Goal: Communication & Community: Answer question/provide support

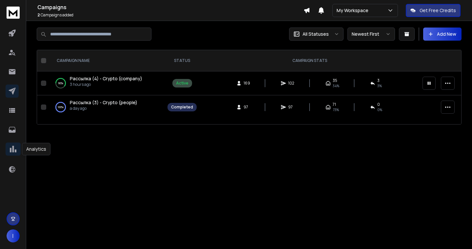
click at [16, 150] on icon at bounding box center [13, 149] width 10 height 10
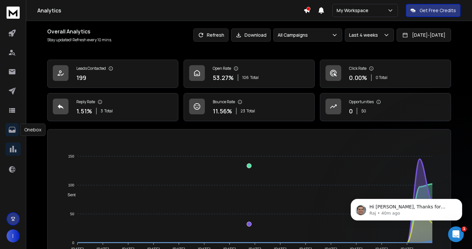
click at [12, 135] on link at bounding box center [12, 129] width 13 height 13
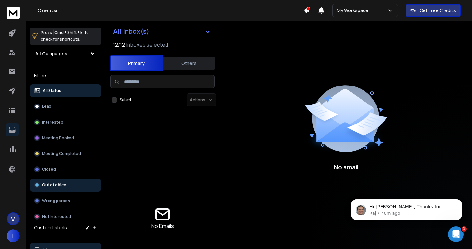
scroll to position [112, 0]
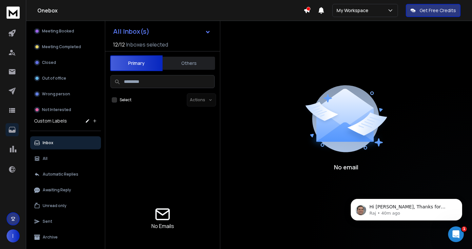
click at [51, 140] on p "Inbox" at bounding box center [48, 142] width 11 height 5
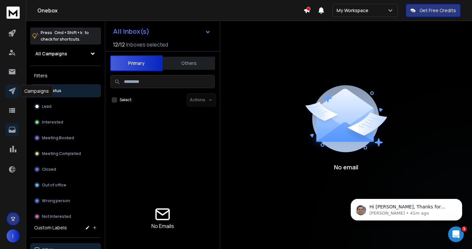
click at [12, 93] on icon at bounding box center [12, 90] width 7 height 7
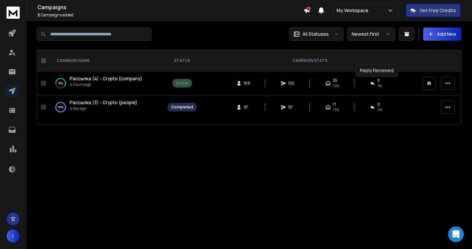
click at [379, 82] on p "3 3 %" at bounding box center [380, 83] width 7 height 10
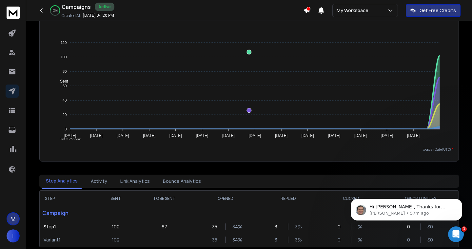
scroll to position [160, 0]
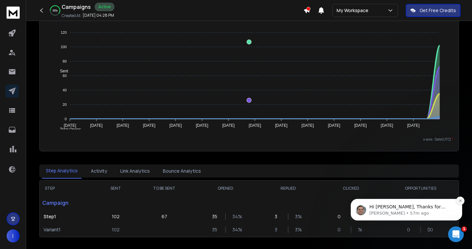
click at [460, 202] on icon "Dismiss notification" at bounding box center [460, 201] width 4 height 4
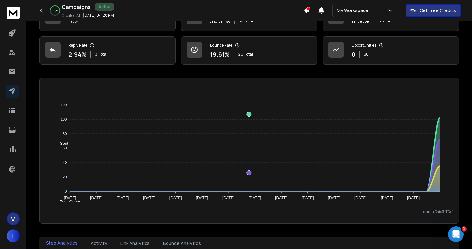
scroll to position [0, 0]
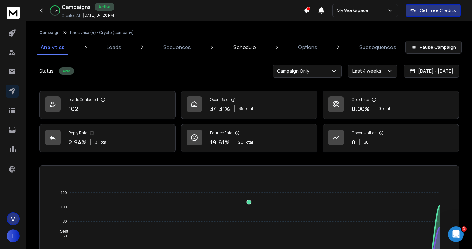
click at [242, 47] on p "Schedule" at bounding box center [244, 47] width 23 height 8
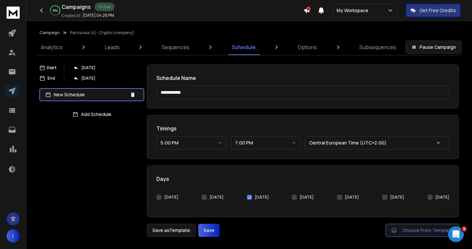
click at [296, 142] on icon "button" at bounding box center [293, 142] width 5 height 5
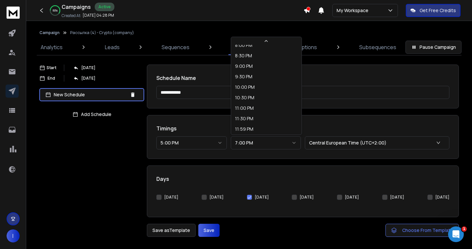
scroll to position [60, 0]
select select "********"
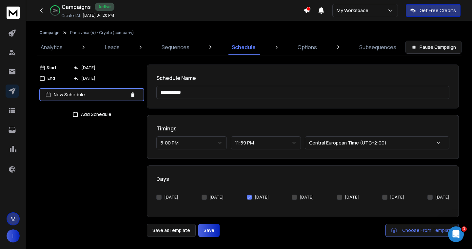
click at [211, 233] on button "Save" at bounding box center [208, 230] width 21 height 13
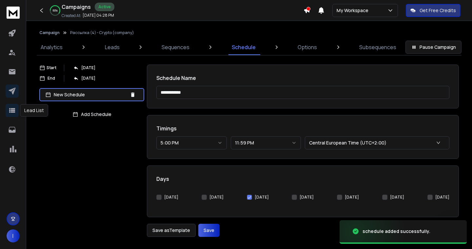
click at [15, 113] on icon at bounding box center [12, 110] width 8 height 8
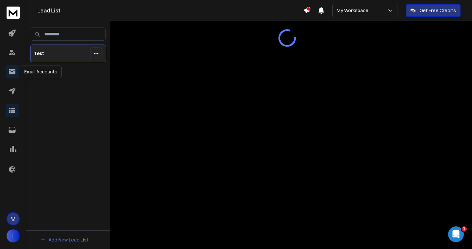
click at [9, 69] on icon at bounding box center [12, 71] width 7 height 5
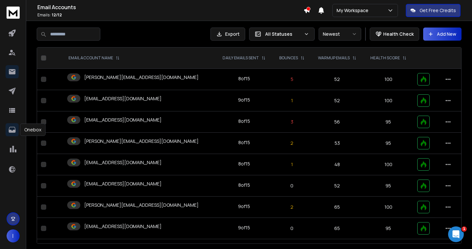
click at [12, 131] on icon at bounding box center [12, 130] width 7 height 6
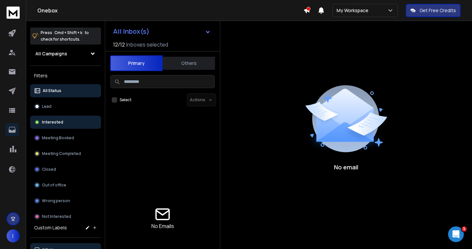
click at [56, 120] on p "Interested" at bounding box center [52, 122] width 21 height 5
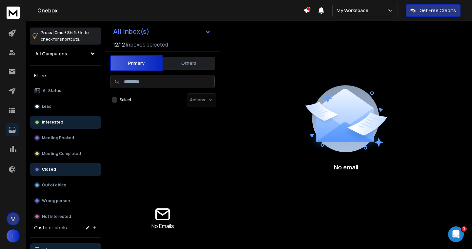
scroll to position [112, 0]
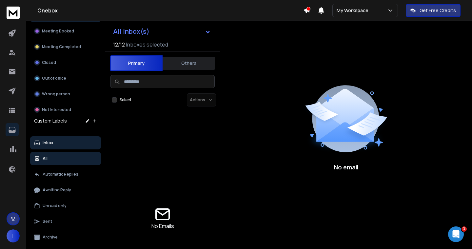
click at [52, 152] on button "All" at bounding box center [65, 158] width 71 height 13
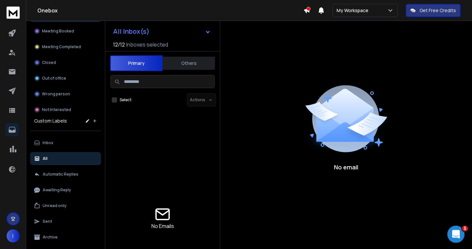
click at [451, 232] on icon "Open Intercom Messenger" at bounding box center [454, 233] width 11 height 11
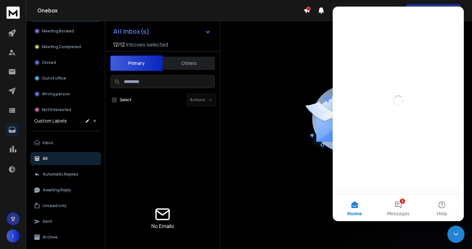
scroll to position [0, 0]
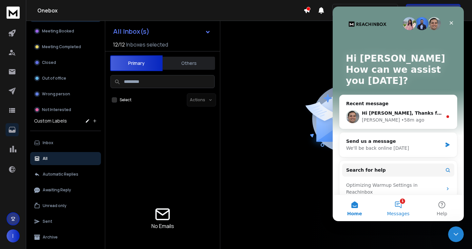
click at [397, 203] on button "1 Messages" at bounding box center [398, 208] width 44 height 26
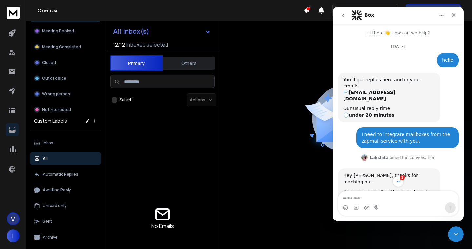
scroll to position [1, 0]
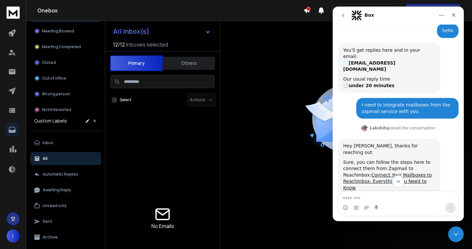
click at [397, 181] on icon "Scroll to bottom" at bounding box center [398, 181] width 6 height 6
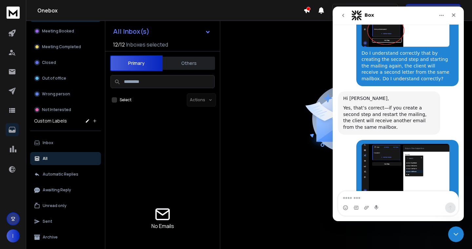
scroll to position [6646, 0]
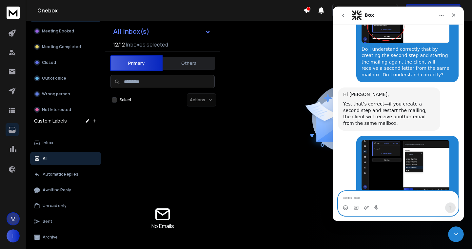
click at [391, 199] on textarea "Message…" at bounding box center [398, 196] width 120 height 11
paste textarea "**********"
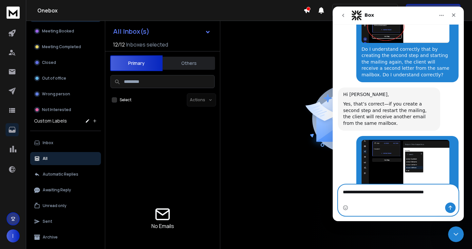
type textarea "**********"
click at [450, 207] on icon "Send a message…" at bounding box center [449, 207] width 5 height 5
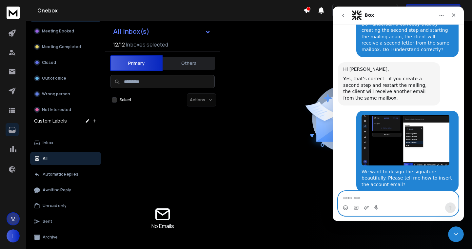
scroll to position [6672, 0]
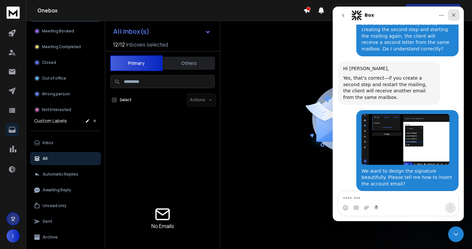
click at [455, 12] on icon "Close" at bounding box center [453, 14] width 5 height 5
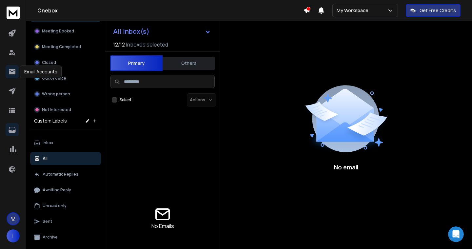
click at [13, 73] on icon at bounding box center [12, 71] width 7 height 5
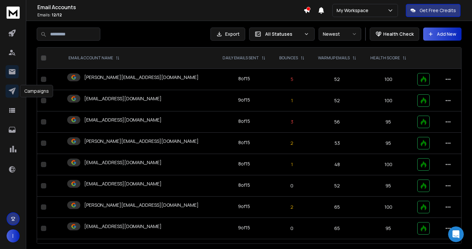
click at [13, 90] on icon at bounding box center [12, 90] width 7 height 7
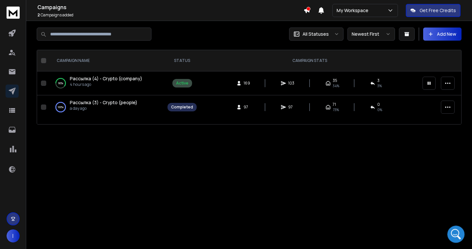
click at [454, 228] on div "Open Intercom Messenger" at bounding box center [455, 233] width 22 height 22
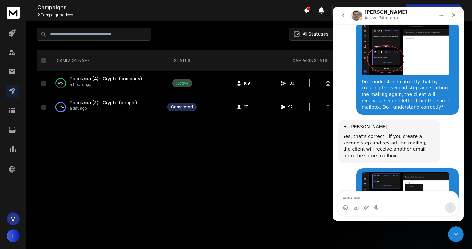
scroll to position [6672, 0]
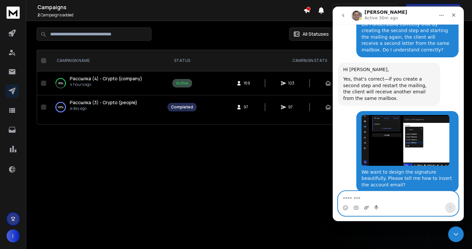
click at [365, 208] on icon "Upload attachment" at bounding box center [366, 208] width 5 height 4
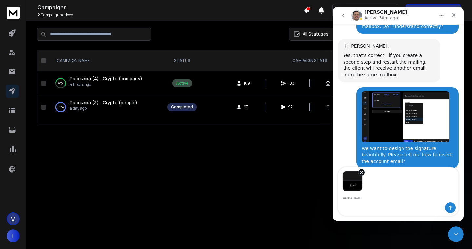
scroll to position [6696, 0]
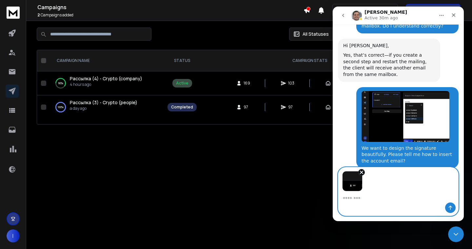
paste textarea "**********"
type textarea "**********"
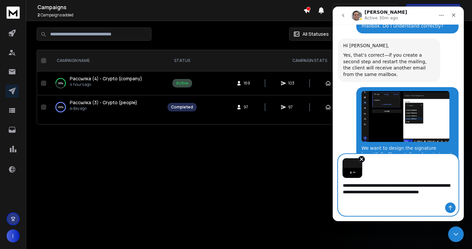
scroll to position [6709, 0]
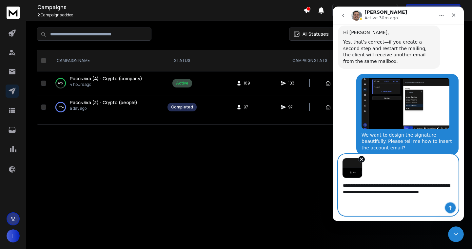
click at [449, 208] on icon "Send a message…" at bounding box center [449, 207] width 5 height 5
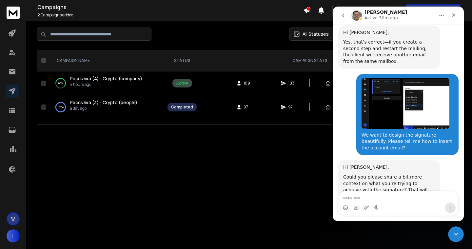
scroll to position [6713, 0]
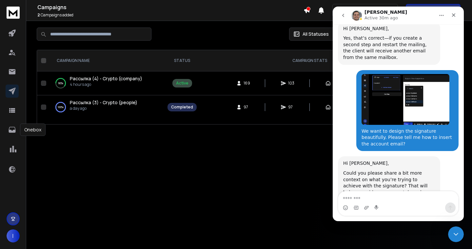
click at [12, 136] on div at bounding box center [13, 130] width 15 height 15
click at [11, 133] on icon at bounding box center [12, 130] width 8 height 8
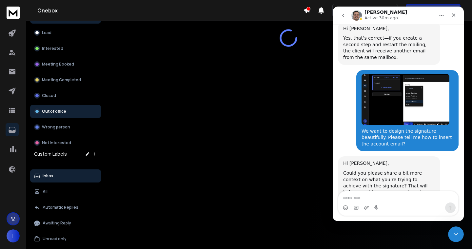
scroll to position [112, 0]
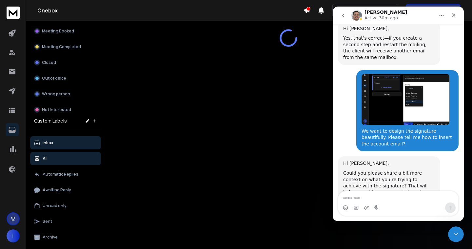
click at [49, 157] on div "Inbox All Automatic Replies Awaiting Reply Unread only Sent Archive" at bounding box center [65, 189] width 71 height 107
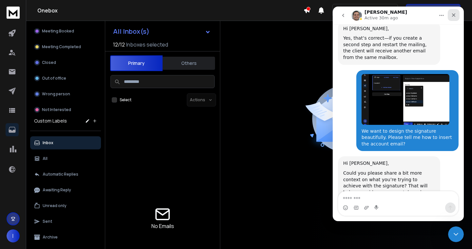
click at [453, 14] on icon "Close" at bounding box center [454, 15] width 4 height 4
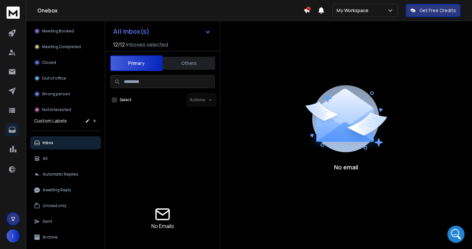
click at [454, 234] on icon "Open Intercom Messenger" at bounding box center [454, 233] width 5 height 5
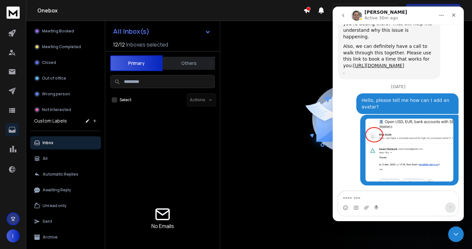
scroll to position [6713, 0]
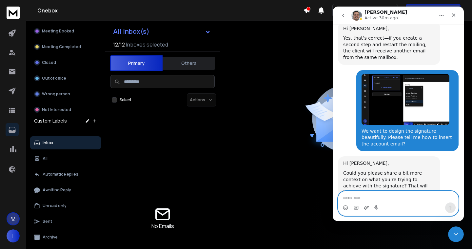
click at [366, 206] on icon "Upload attachment" at bounding box center [365, 207] width 5 height 5
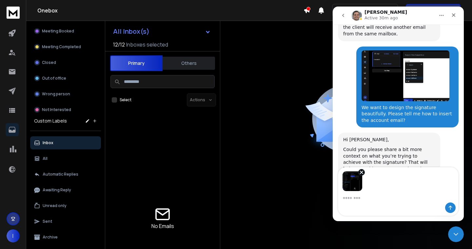
scroll to position [6737, 0]
type textarea "*****"
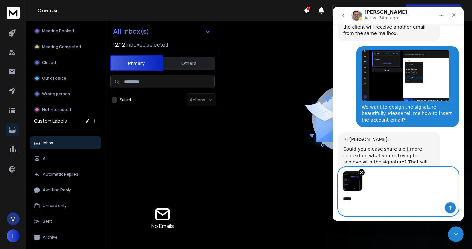
click at [451, 207] on icon "Send a message…" at bounding box center [450, 208] width 4 height 4
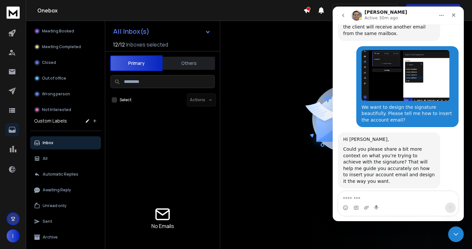
scroll to position [6813, 0]
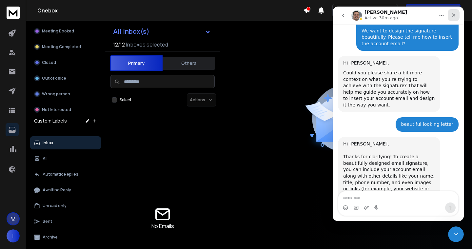
click at [451, 14] on icon "Close" at bounding box center [453, 14] width 5 height 5
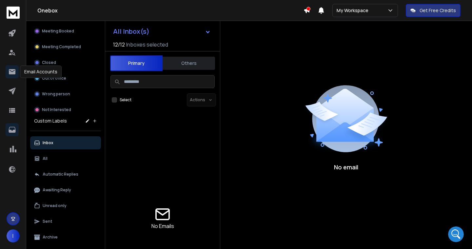
click at [14, 72] on icon at bounding box center [12, 71] width 7 height 5
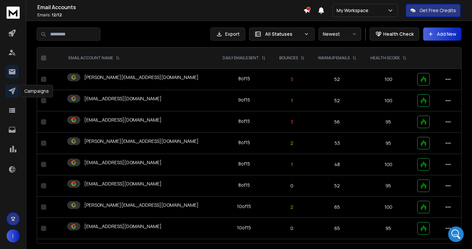
click at [11, 92] on icon at bounding box center [12, 91] width 8 height 8
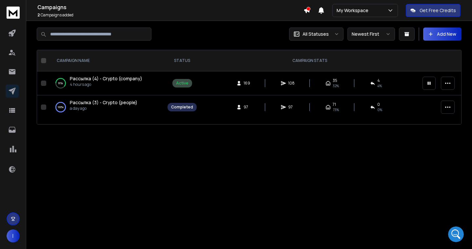
click at [118, 81] on span "Рассылка (4) - Crypto (company)" at bounding box center [106, 78] width 72 height 6
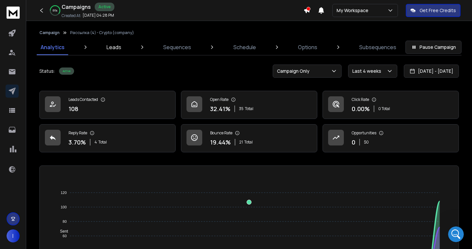
click at [118, 50] on p "Leads" at bounding box center [113, 47] width 15 height 8
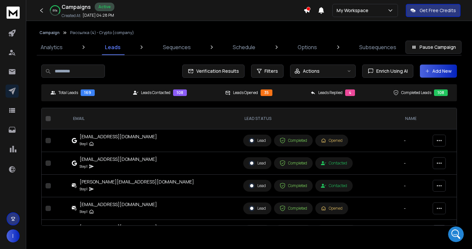
click at [90, 71] on input at bounding box center [73, 71] width 64 height 13
paste input "**********"
type input "**********"
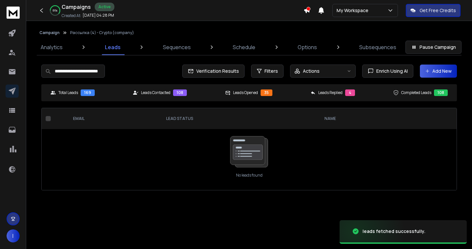
click at [96, 72] on input "**********" at bounding box center [73, 71] width 64 height 13
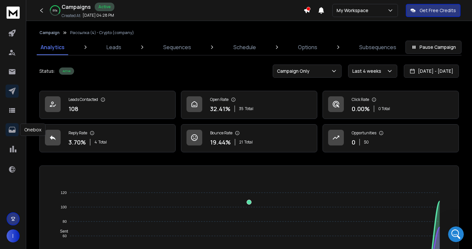
click at [15, 133] on icon at bounding box center [12, 130] width 8 height 8
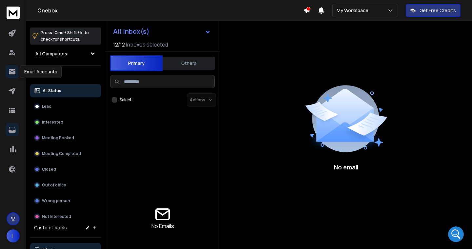
click at [14, 74] on icon at bounding box center [12, 72] width 8 height 8
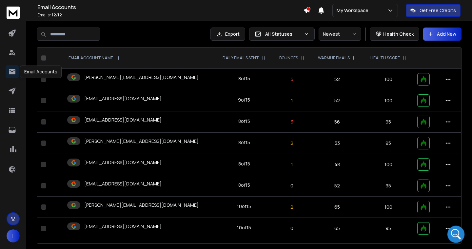
click at [454, 230] on icon "Open Intercom Messenger" at bounding box center [454, 233] width 11 height 11
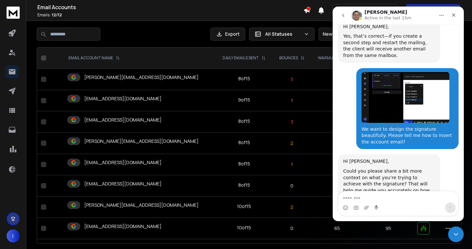
scroll to position [6813, 0]
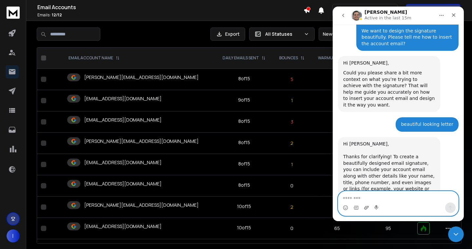
click at [365, 207] on icon "Upload attachment" at bounding box center [365, 207] width 5 height 5
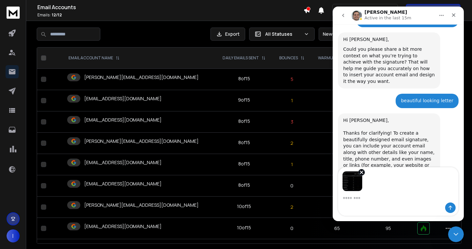
scroll to position [6837, 0]
type textarea "**********"
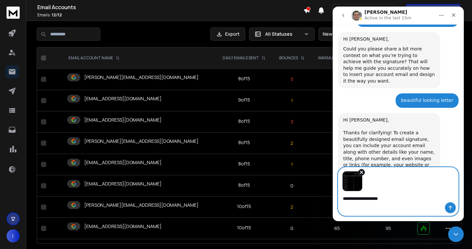
click at [451, 205] on icon "Send a message…" at bounding box center [449, 207] width 5 height 5
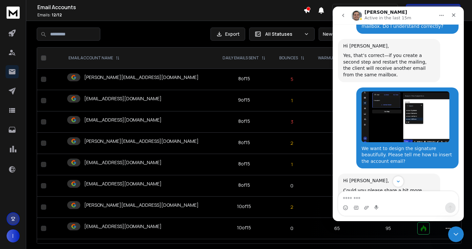
scroll to position [6640, 0]
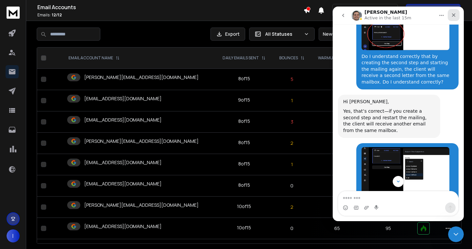
click at [455, 14] on icon "Close" at bounding box center [453, 14] width 5 height 5
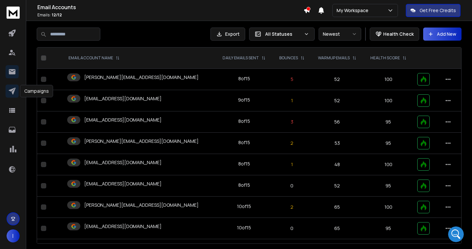
click at [14, 93] on icon at bounding box center [12, 91] width 8 height 8
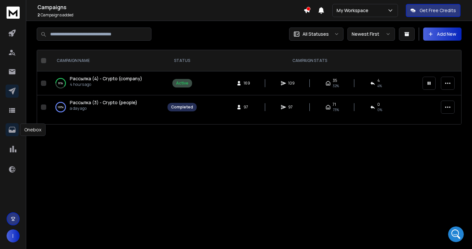
click at [15, 135] on link at bounding box center [12, 129] width 13 height 13
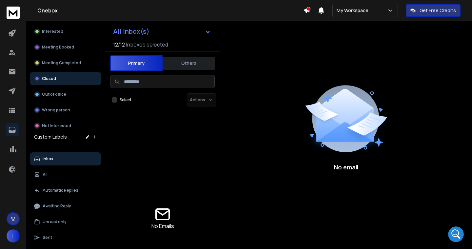
scroll to position [112, 0]
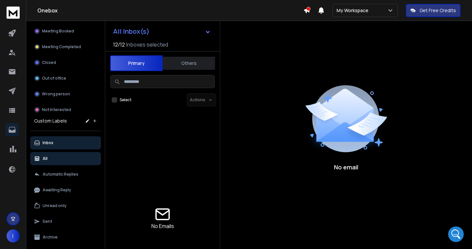
click at [48, 152] on button "All" at bounding box center [65, 158] width 71 height 13
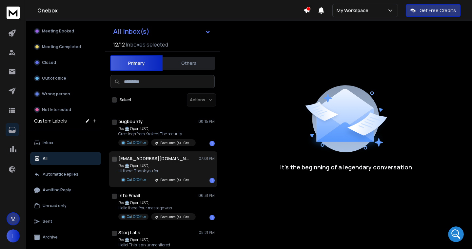
scroll to position [14, 0]
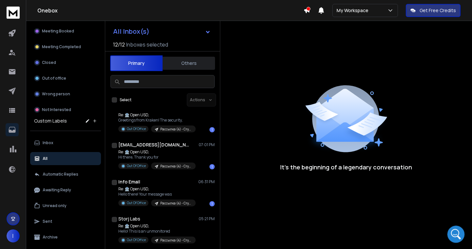
click at [459, 231] on icon "Open Intercom Messenger" at bounding box center [454, 233] width 11 height 11
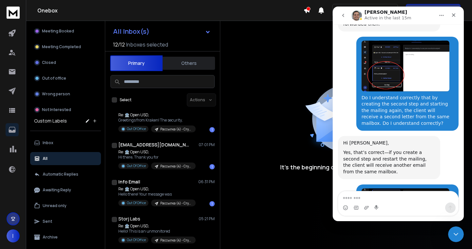
scroll to position [6888, 0]
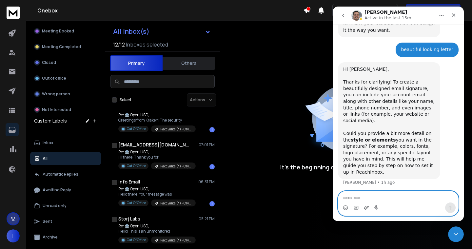
click at [368, 207] on icon "Upload attachment" at bounding box center [365, 207] width 5 height 5
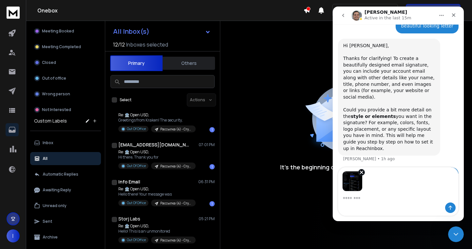
scroll to position [6912, 0]
type textarea "**********"
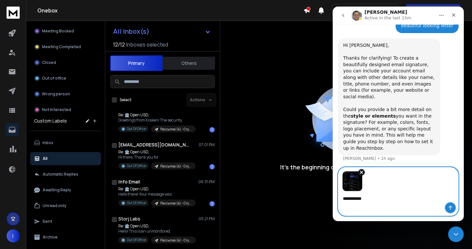
click at [451, 202] on button "Send a message…" at bounding box center [450, 207] width 10 height 10
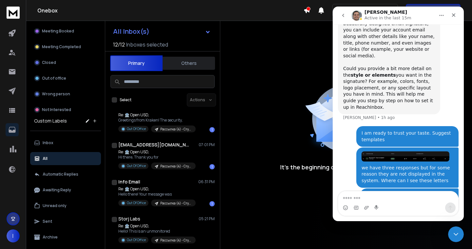
scroll to position [6984, 0]
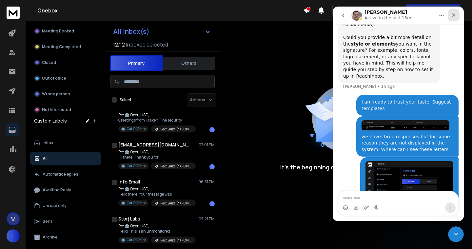
click at [453, 15] on icon "Close" at bounding box center [454, 15] width 4 height 4
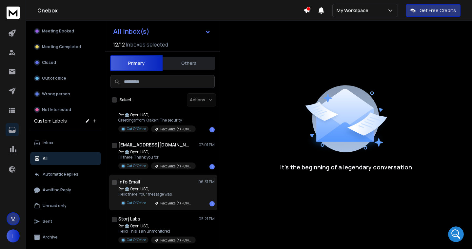
click at [160, 194] on p "Hello there! Your message was" at bounding box center [156, 194] width 77 height 5
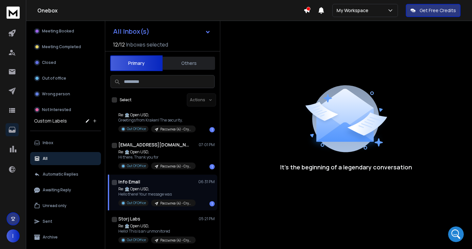
scroll to position [0, 0]
click at [124, 182] on h1 "Info Email" at bounding box center [129, 181] width 22 height 7
click at [134, 188] on p "Re: 🏦 Open USD," at bounding box center [156, 188] width 77 height 5
click at [132, 184] on h1 "Info Email" at bounding box center [129, 181] width 22 height 7
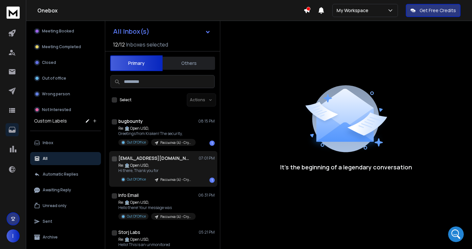
scroll to position [7, 0]
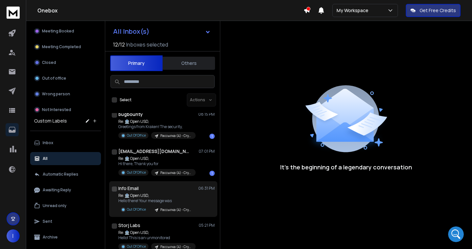
click at [145, 196] on p "Re: 🏦 Open USD," at bounding box center [156, 195] width 77 height 5
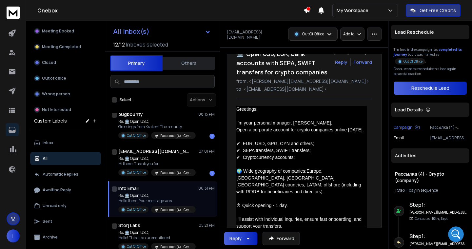
scroll to position [0, 0]
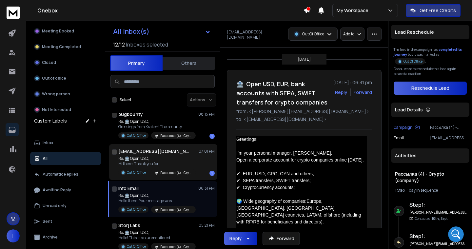
click at [137, 154] on h1 "[EMAIL_ADDRESS][DOMAIN_NAME]" at bounding box center [154, 151] width 72 height 7
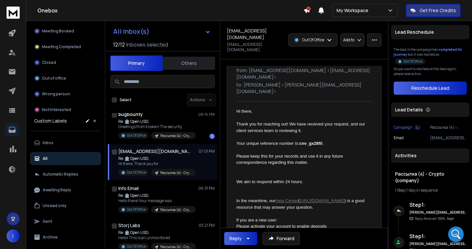
scroll to position [48, 0]
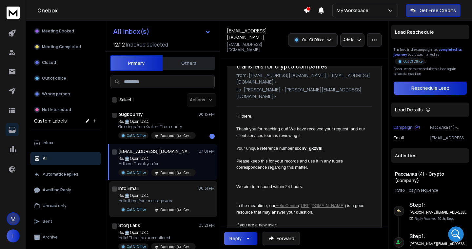
click at [163, 194] on p "Re: 🏦 Open USD," at bounding box center [156, 195] width 77 height 5
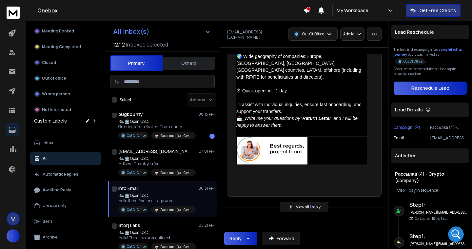
scroll to position [154, 0]
click at [297, 207] on p "View all 1 reply" at bounding box center [308, 206] width 25 height 5
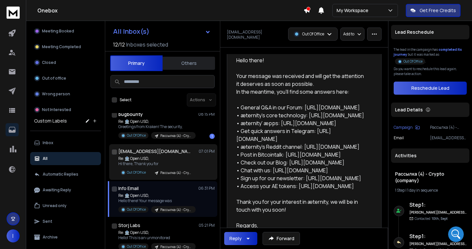
scroll to position [0, 0]
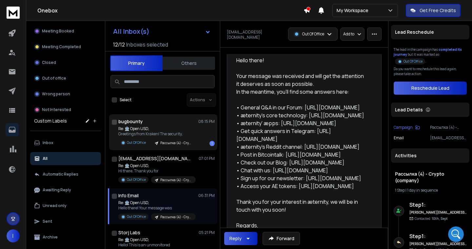
click at [172, 140] on p "Рассылка (4) - Crypto (company)" at bounding box center [175, 142] width 31 height 5
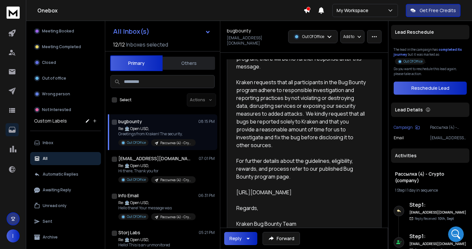
scroll to position [254, 0]
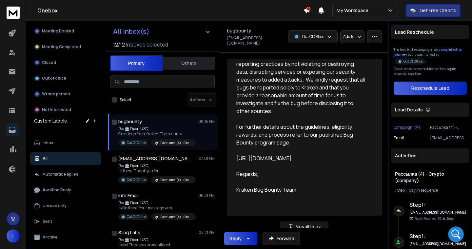
click at [292, 224] on icon at bounding box center [290, 226] width 4 height 4
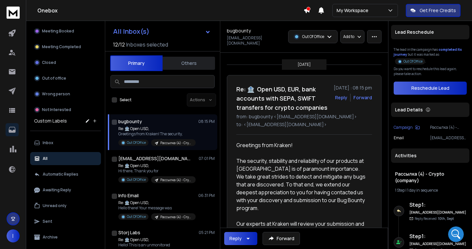
scroll to position [7, 0]
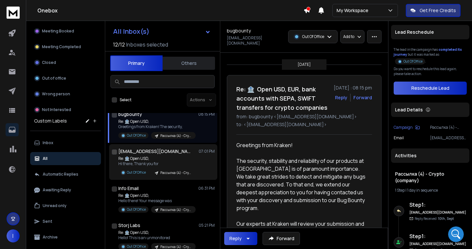
click at [160, 157] on p "Re: 🏦 Open USD," at bounding box center [156, 158] width 77 height 5
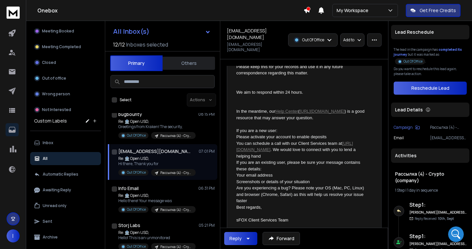
scroll to position [176, 0]
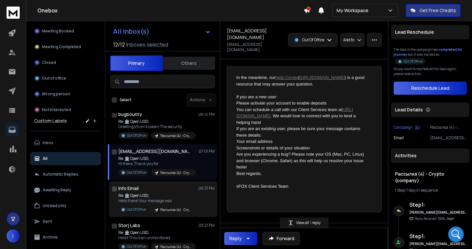
click at [146, 196] on p "Re: 🏦 Open USD," at bounding box center [156, 195] width 77 height 5
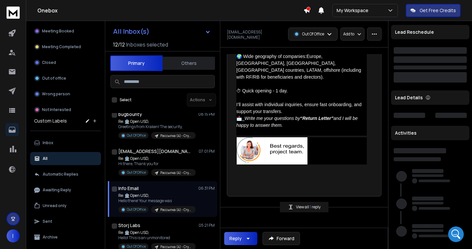
scroll to position [154, 0]
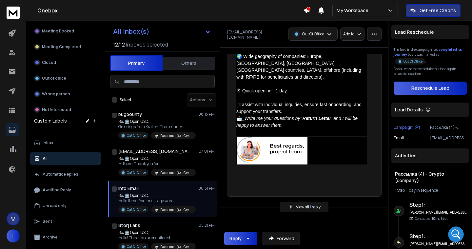
click at [301, 209] on p "View all 1 reply" at bounding box center [308, 206] width 25 height 5
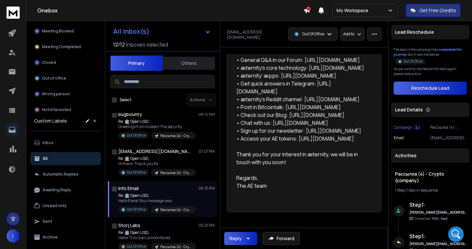
scroll to position [430, 0]
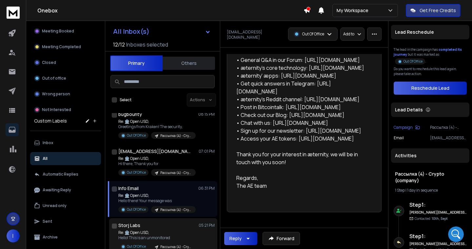
click at [144, 225] on div "Storj Labs 05:21 PM" at bounding box center [166, 225] width 96 height 7
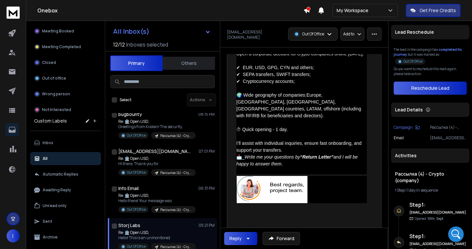
scroll to position [154, 0]
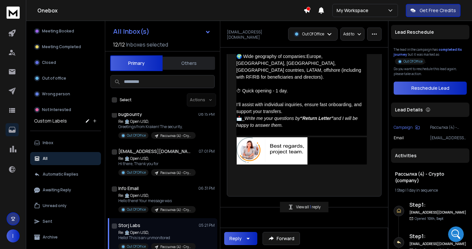
click at [296, 207] on p "View all 1 reply" at bounding box center [308, 206] width 25 height 5
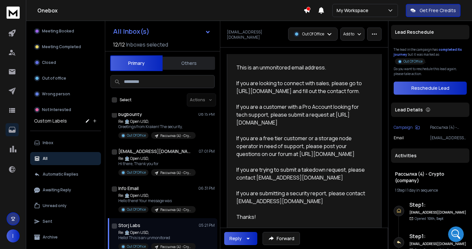
scroll to position [380, 0]
click at [12, 70] on icon at bounding box center [12, 71] width 7 height 5
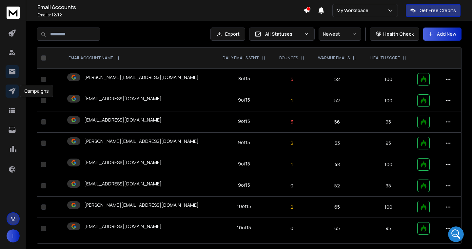
click at [15, 89] on icon at bounding box center [12, 90] width 7 height 7
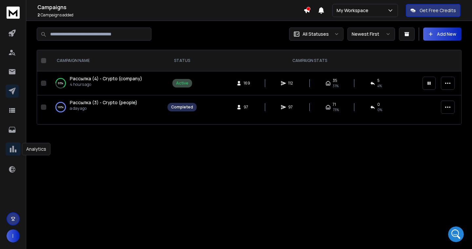
click at [11, 144] on icon at bounding box center [13, 149] width 10 height 10
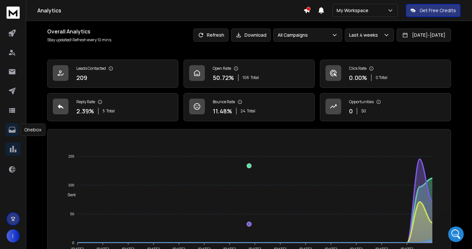
click at [15, 129] on icon at bounding box center [12, 130] width 7 height 6
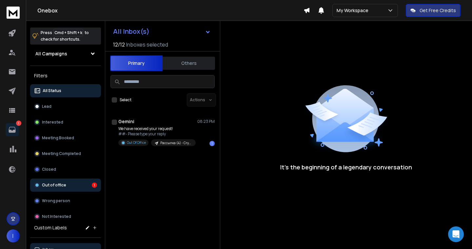
scroll to position [14, 0]
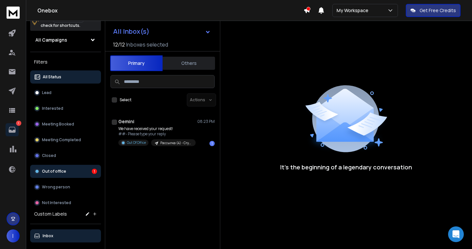
click at [66, 168] on button "Out of office 1" at bounding box center [65, 171] width 71 height 13
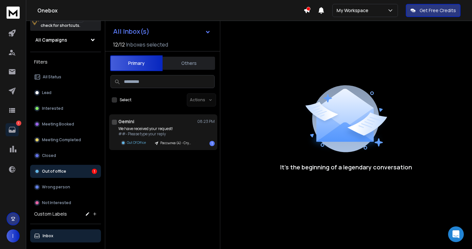
click at [135, 126] on p "We have received your request!" at bounding box center [156, 128] width 77 height 5
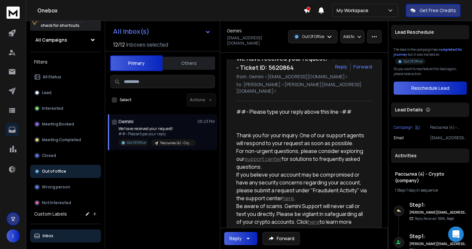
scroll to position [31, 0]
click at [13, 95] on link at bounding box center [12, 90] width 13 height 13
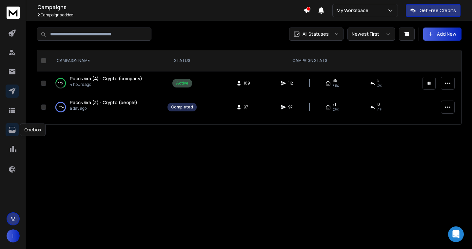
click at [13, 134] on link at bounding box center [12, 129] width 13 height 13
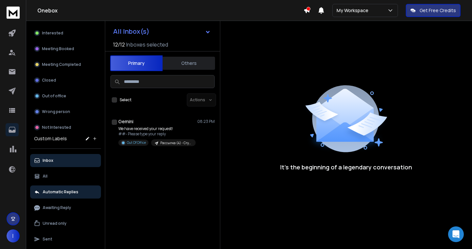
scroll to position [89, 0]
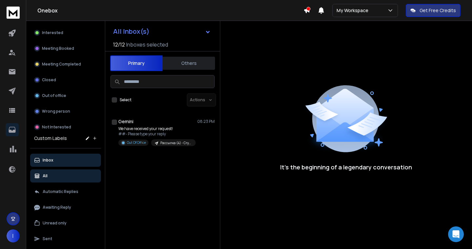
click at [47, 174] on p "All" at bounding box center [45, 175] width 5 height 5
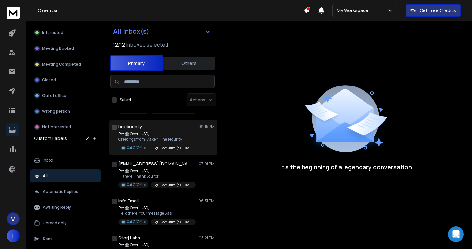
scroll to position [0, 0]
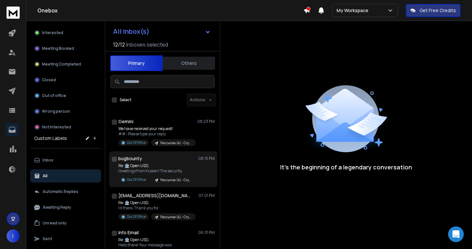
click at [146, 172] on p "Greetings from Kraken! The security," at bounding box center [156, 170] width 77 height 5
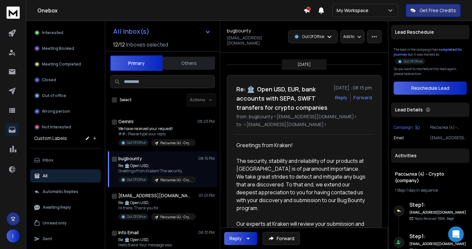
scroll to position [254, 0]
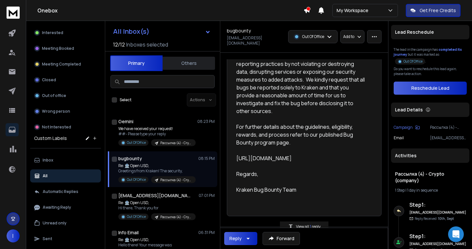
click at [306, 224] on p "View all 1 reply" at bounding box center [308, 226] width 25 height 5
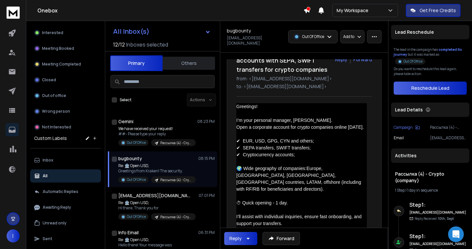
scroll to position [526, 0]
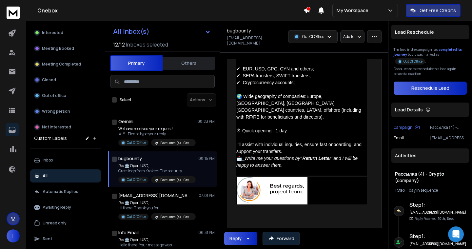
click at [285, 238] on button "Forward" at bounding box center [280, 238] width 37 height 13
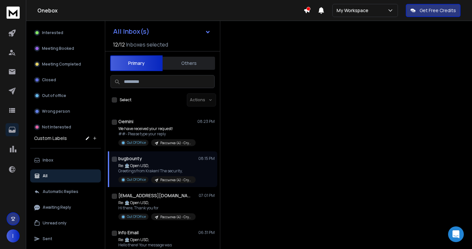
scroll to position [0, 0]
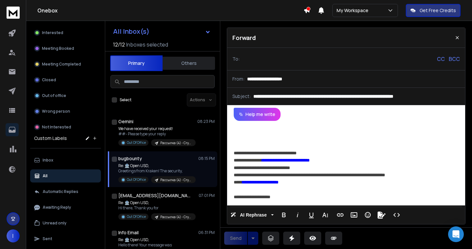
click at [455, 39] on icon at bounding box center [456, 37] width 3 height 3
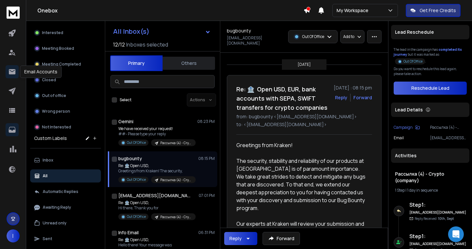
click at [11, 72] on icon at bounding box center [12, 71] width 7 height 5
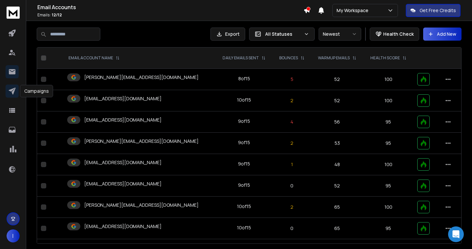
click at [11, 94] on icon at bounding box center [12, 91] width 8 height 8
